Goal: Navigation & Orientation: Find specific page/section

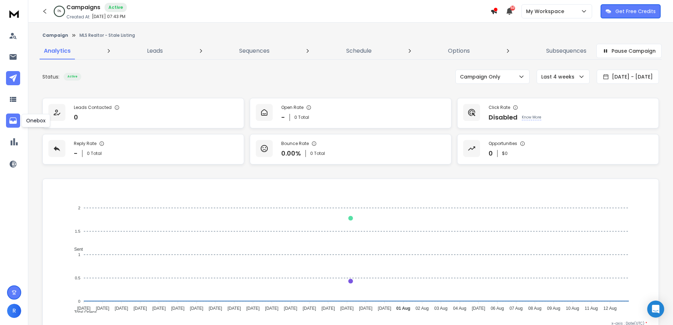
click at [12, 122] on icon at bounding box center [12, 120] width 7 height 6
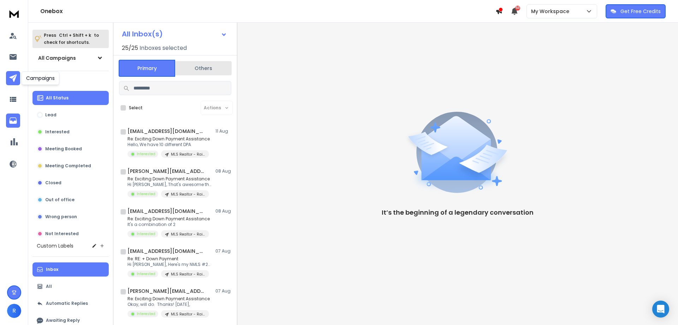
click at [13, 80] on icon at bounding box center [12, 77] width 7 height 7
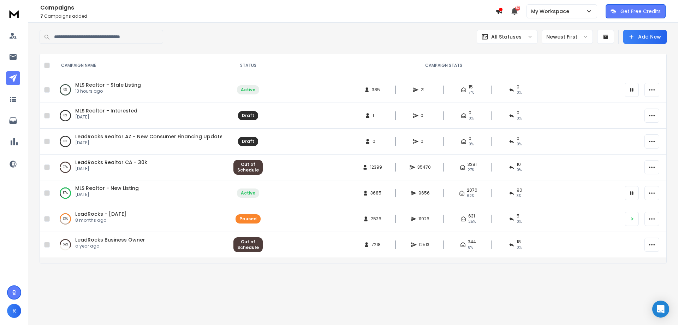
click at [330, 30] on div at bounding box center [197, 37] width 314 height 14
click at [330, 31] on div at bounding box center [197, 37] width 314 height 14
click at [303, 36] on div at bounding box center [197, 37] width 314 height 14
